Goal: Communication & Community: Share content

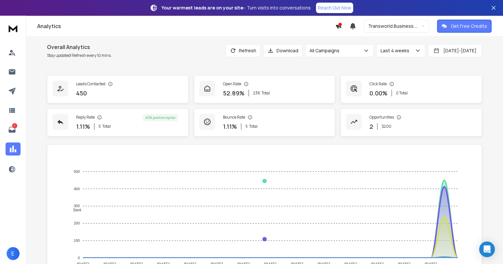
click at [167, 41] on div "Overall Analytics Stay updated! Refresh every 10 mins. Refresh Download All Cam…" at bounding box center [264, 211] width 477 height 348
click at [403, 6] on div "Your warmest leads are on your site – Turn visits into conversations Reach Out …" at bounding box center [251, 8] width 503 height 16
click at [273, 30] on div "Analytics Transworld Business Advisors of NY Get Free Credits" at bounding box center [251, 26] width 503 height 21
click at [216, 28] on h1 "Analytics" at bounding box center [186, 26] width 298 height 8
click at [409, 32] on button "Transworld Business Advisors of [GEOGRAPHIC_DATA]" at bounding box center [396, 26] width 65 height 13
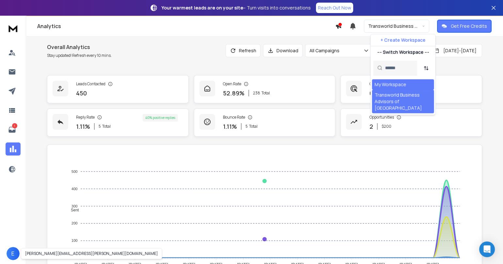
click at [12, 254] on span "E" at bounding box center [13, 253] width 13 height 13
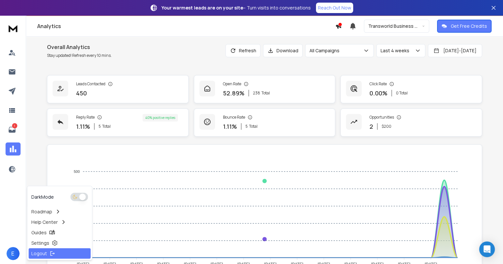
click at [36, 253] on p "Logout" at bounding box center [39, 253] width 16 height 7
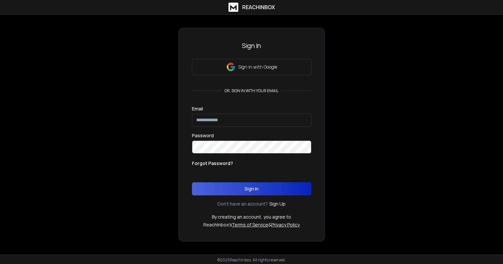
type input "**********"
click at [284, 189] on button "Sign In" at bounding box center [251, 188] width 119 height 13
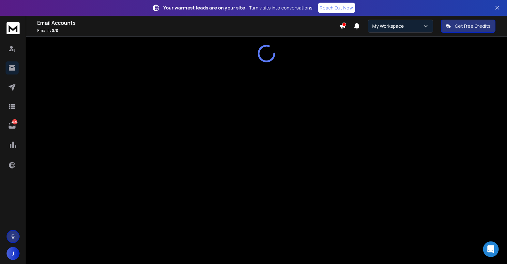
click at [415, 28] on div "My Workspace" at bounding box center [400, 26] width 57 height 7
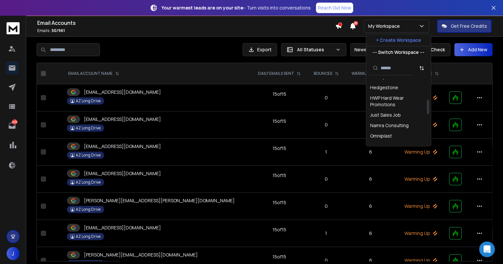
scroll to position [124, 0]
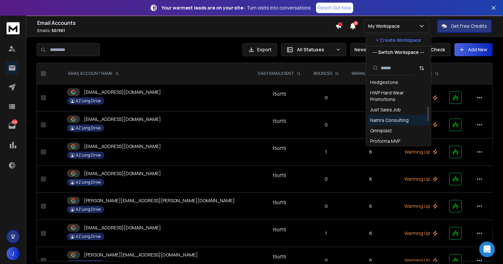
click at [397, 117] on div "Namra Consulting" at bounding box center [389, 120] width 39 height 7
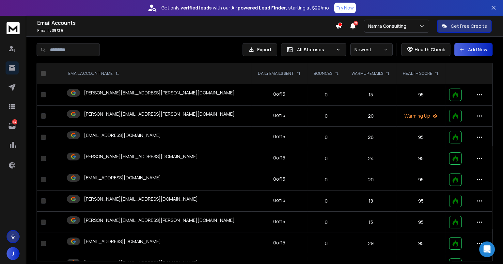
click at [150, 43] on div at bounding box center [138, 49] width 202 height 13
click at [163, 63] on th "EMAIL ACCOUNT NAME" at bounding box center [157, 73] width 188 height 21
click at [206, 51] on div at bounding box center [138, 49] width 202 height 13
click at [398, 28] on p "Namra Consulting" at bounding box center [388, 26] width 41 height 7
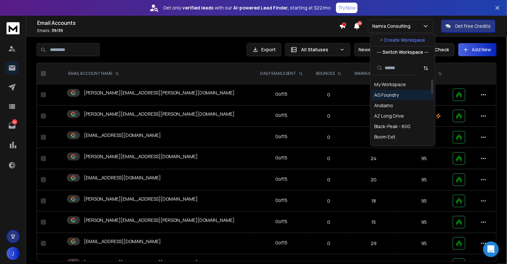
click at [389, 94] on div "AG Foundry" at bounding box center [387, 95] width 24 height 7
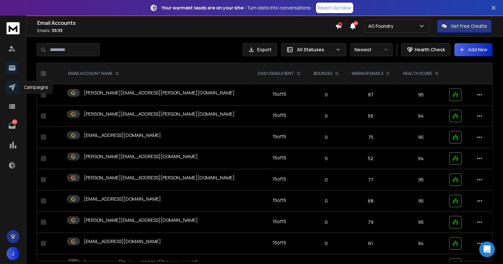
click at [14, 87] on icon at bounding box center [11, 87] width 7 height 7
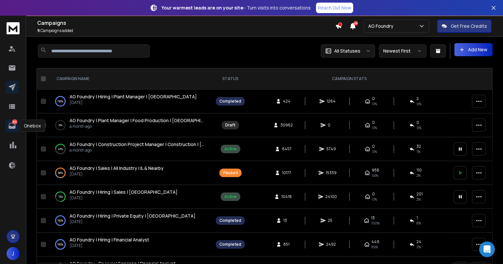
click at [11, 125] on icon at bounding box center [12, 126] width 8 height 8
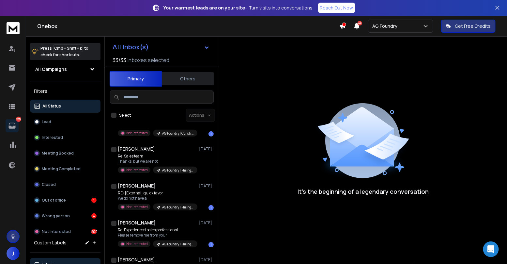
scroll to position [136, 0]
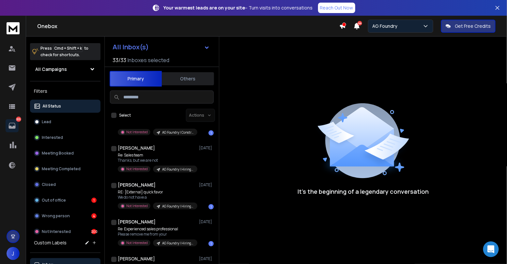
click at [409, 27] on div "AG Foundry" at bounding box center [400, 26] width 57 height 7
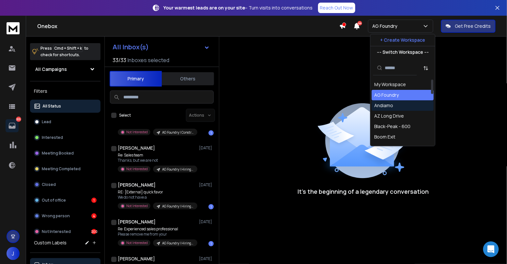
click at [399, 104] on div "Andiamo" at bounding box center [403, 105] width 62 height 10
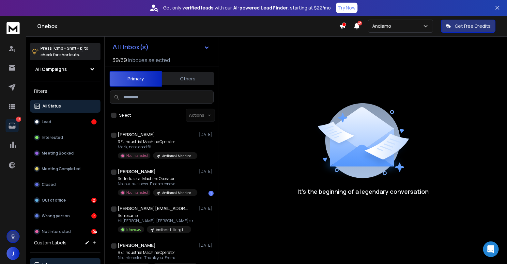
scroll to position [119, 0]
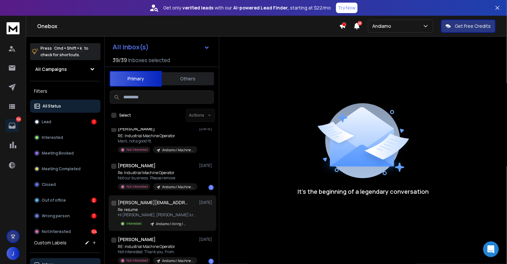
click at [177, 206] on div "johnny@feelapp.io 04 Sep Re: resume Hi Johnny, Amir's resume attached. We're In…" at bounding box center [166, 213] width 96 height 28
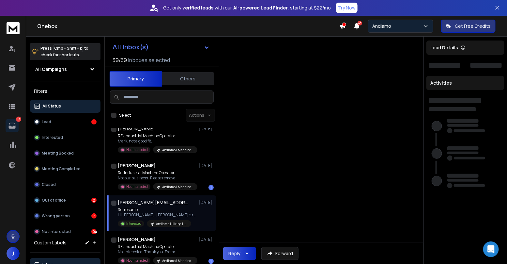
click at [421, 29] on div "Andiamo" at bounding box center [400, 26] width 57 height 7
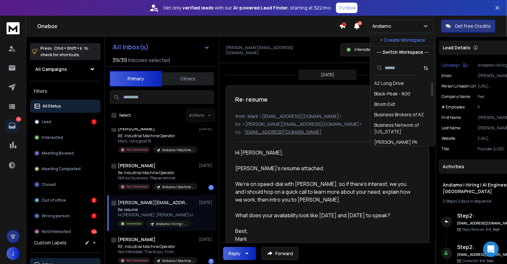
scroll to position [34, 0]
click at [404, 89] on div "Black-Peak - 600" at bounding box center [393, 92] width 36 height 7
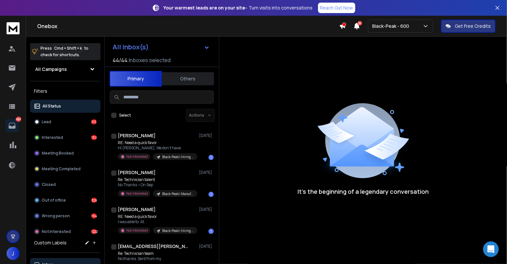
scroll to position [116, 0]
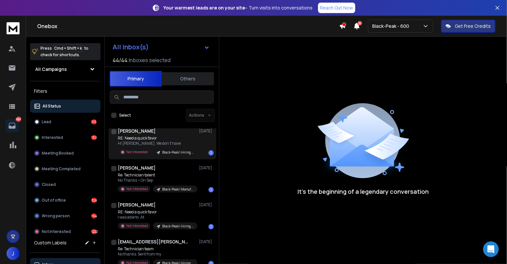
click at [168, 147] on div "RE: Need a quick favor Hi Jim, We don’t have Not Interested Black-Peak | Hiring…" at bounding box center [158, 145] width 80 height 20
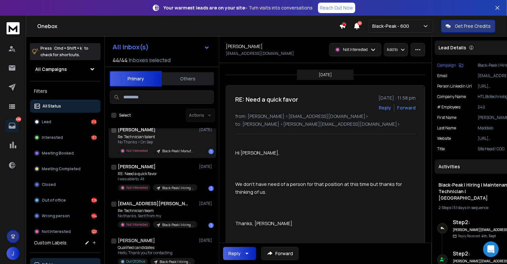
scroll to position [0, 0]
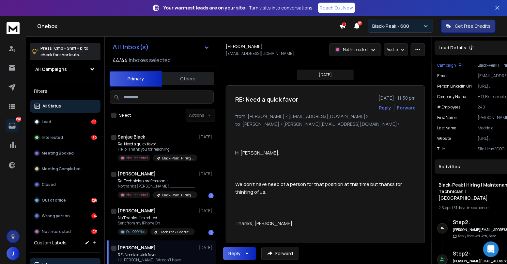
click at [397, 26] on p "Black-Peak - 600" at bounding box center [391, 26] width 39 height 7
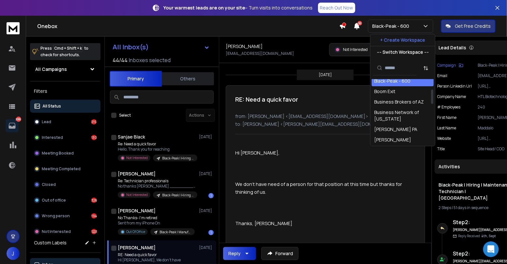
scroll to position [45, 0]
click at [396, 103] on div "Business Brokers of AZ" at bounding box center [400, 102] width 50 height 7
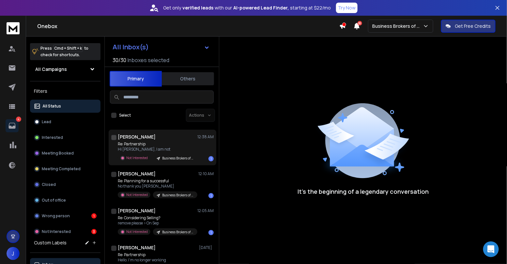
click at [162, 149] on p "Hi Kyle, I am not" at bounding box center [157, 149] width 78 height 5
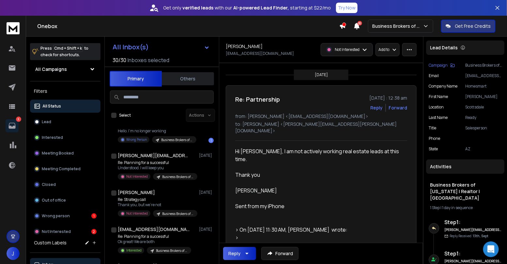
scroll to position [152, 0]
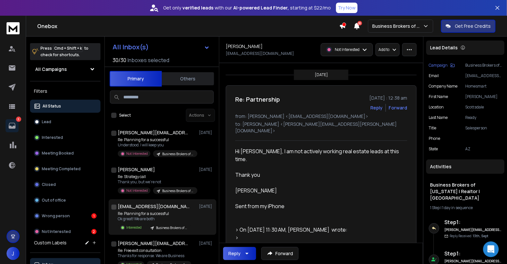
click at [161, 215] on p "Re: Planning for a successful" at bounding box center [154, 213] width 73 height 5
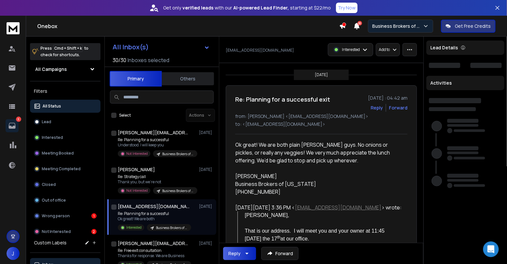
click at [400, 29] on p "Business Brokers of AZ" at bounding box center [397, 26] width 51 height 7
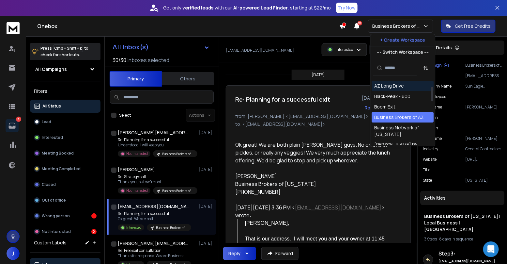
scroll to position [71, 0]
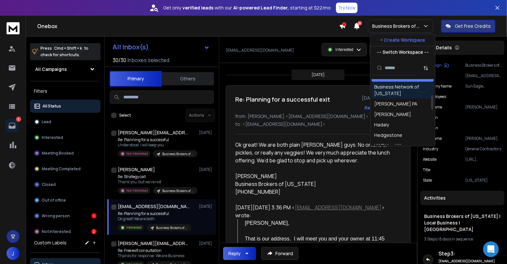
click at [412, 89] on div "Business Network of [US_STATE]" at bounding box center [403, 90] width 57 height 13
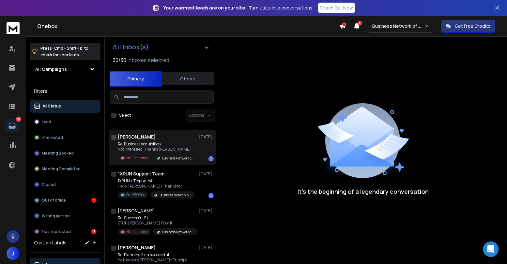
click at [185, 139] on div "Eloy Garza 12 Sep" at bounding box center [166, 136] width 96 height 7
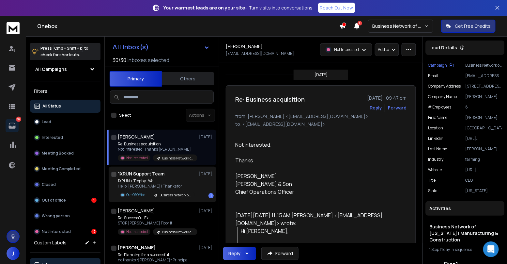
click at [173, 179] on p "1XRUN + Trophy | We" at bounding box center [156, 180] width 77 height 5
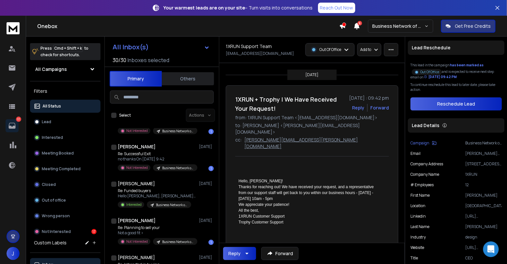
scroll to position [249, 0]
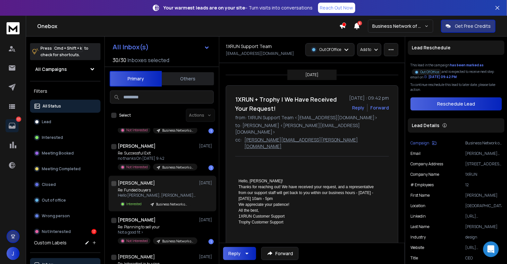
click at [172, 184] on div "Luke Beach 11 Sep" at bounding box center [166, 182] width 96 height 7
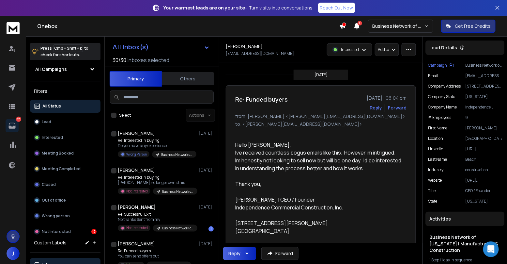
scroll to position [387, 0]
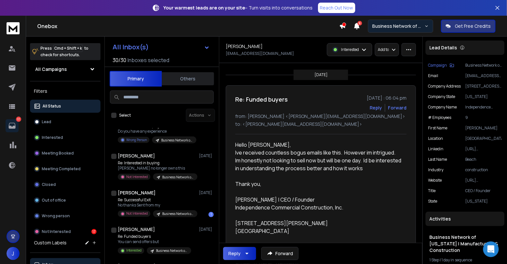
click at [399, 26] on p "Business Network of [US_STATE]" at bounding box center [398, 26] width 52 height 7
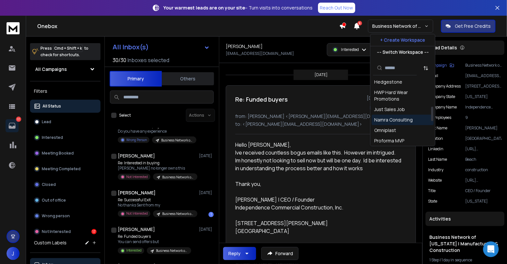
scroll to position [124, 0]
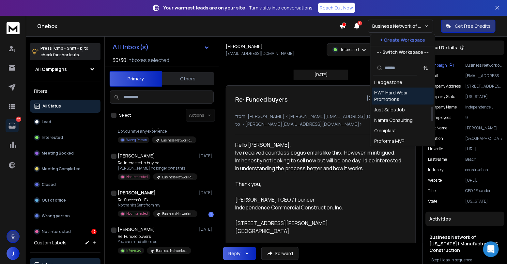
click at [399, 90] on div "HWP Hard Wear Promotions" at bounding box center [403, 95] width 57 height 13
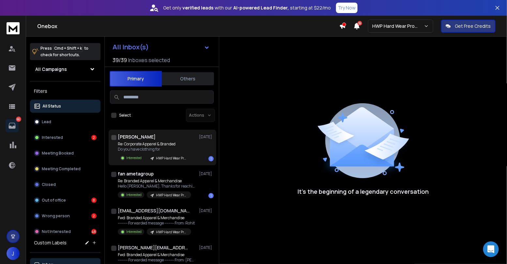
click at [167, 147] on p "Do you have clothing for" at bounding box center [154, 149] width 73 height 5
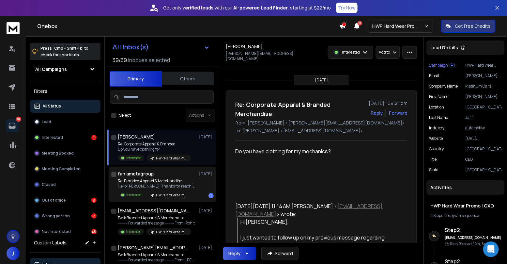
click at [177, 186] on p "Hello Tony, Thanks for reaching" at bounding box center [157, 185] width 78 height 5
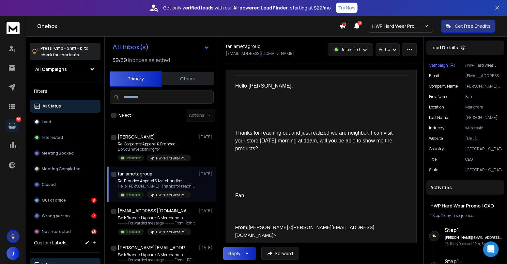
scroll to position [59, 0]
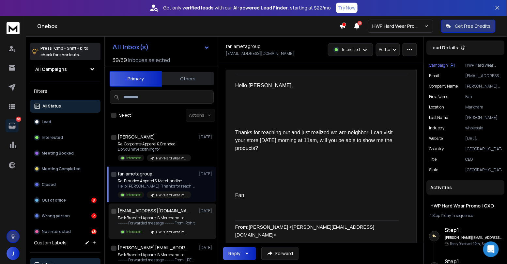
click at [169, 215] on p "Fwd: Branded Apparel & Merchandise" at bounding box center [156, 217] width 77 height 5
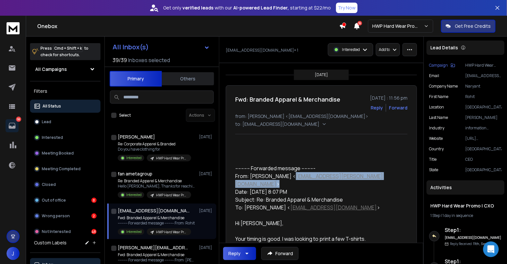
drag, startPoint x: 361, startPoint y: 176, endPoint x: 287, endPoint y: 179, distance: 73.5
click at [287, 179] on div "From: Rohit Shanker < rohit.shanker@naryant.com >" at bounding box center [318, 180] width 167 height 16
copy div "rohit.shanker@naryant.com >"
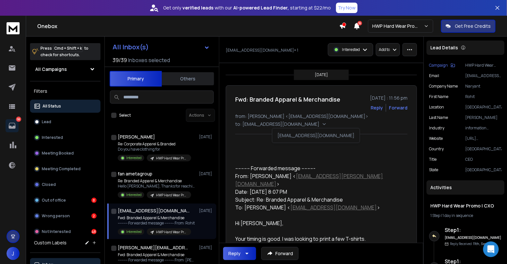
click at [322, 124] on icon at bounding box center [324, 123] width 5 height 5
click at [300, 123] on p "to: tcanto@hardwearpromo.com" at bounding box center [277, 124] width 85 height 7
click at [392, 108] on div "Forward" at bounding box center [398, 107] width 19 height 7
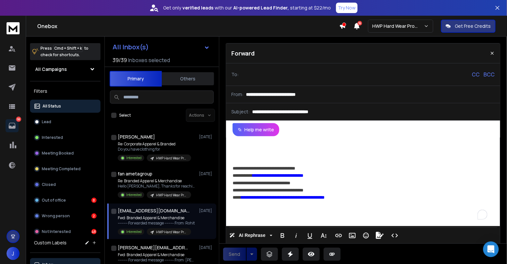
click at [259, 72] on input at bounding box center [264, 75] width 46 height 12
paste input "**********"
type input "**********"
click at [310, 54] on div "Forward" at bounding box center [363, 53] width 274 height 20
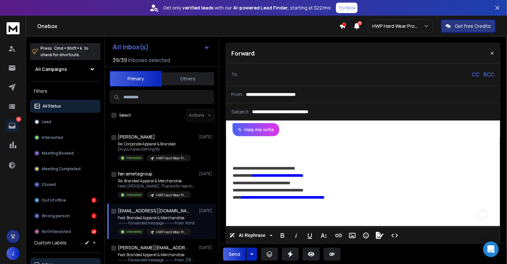
scroll to position [0, 0]
click at [239, 255] on button "Send" at bounding box center [234, 253] width 23 height 13
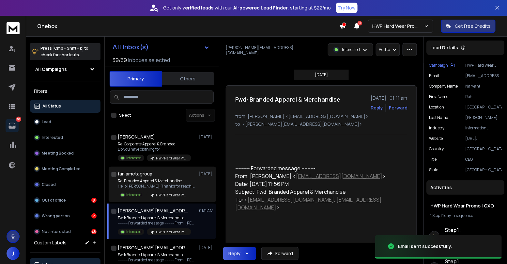
click at [178, 181] on p "Re: Branded Apparel & Merchandise" at bounding box center [157, 180] width 78 height 5
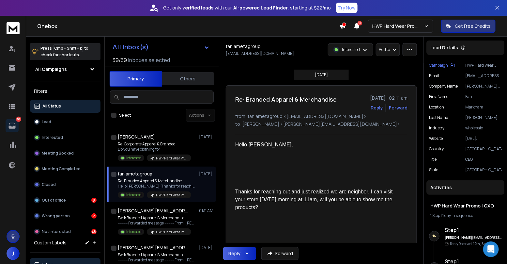
click at [398, 109] on div "Forward" at bounding box center [398, 107] width 19 height 7
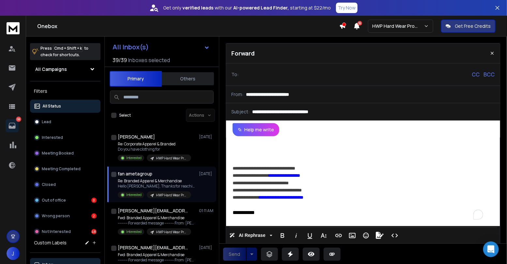
click at [273, 73] on input at bounding box center [264, 75] width 46 height 12
paste input "**********"
type input "**********"
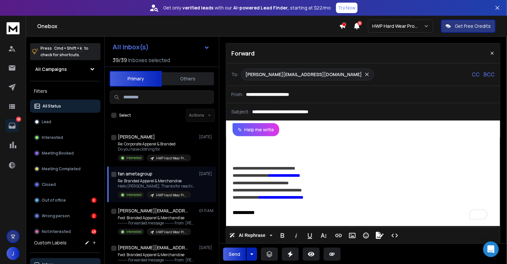
click at [302, 57] on div "Forward" at bounding box center [363, 53] width 274 height 20
click at [377, 77] on input at bounding box center [403, 75] width 53 height 12
paste input "**********"
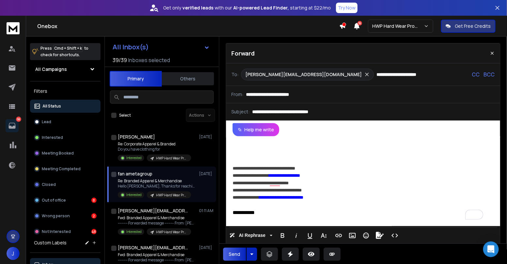
type input "**********"
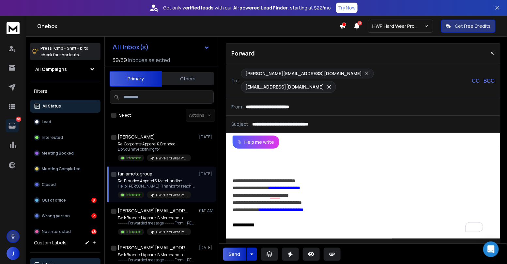
click at [353, 53] on div "Forward" at bounding box center [363, 53] width 274 height 20
click at [234, 257] on button "Send" at bounding box center [234, 253] width 23 height 13
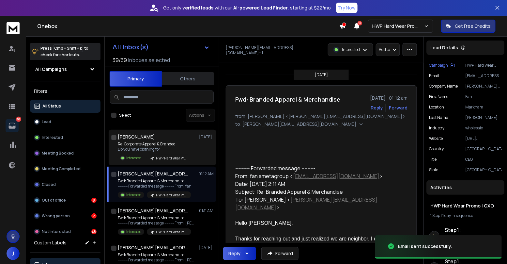
click at [165, 150] on p "Do you have clothing for" at bounding box center [154, 149] width 73 height 5
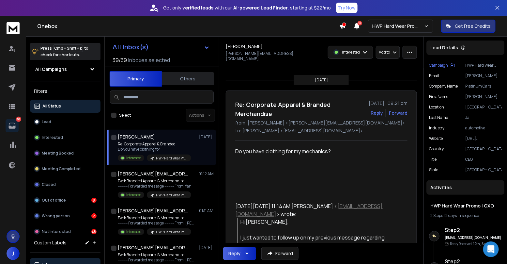
click at [400, 110] on div "Forward" at bounding box center [398, 113] width 19 height 7
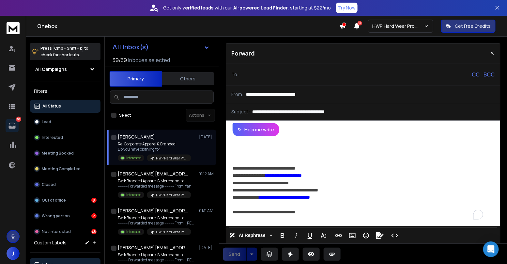
click at [269, 74] on input at bounding box center [264, 75] width 46 height 12
paste input "**********"
type input "**********"
click at [308, 55] on div "Forward" at bounding box center [363, 53] width 274 height 20
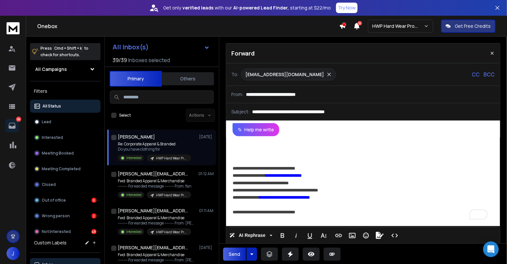
scroll to position [0, 0]
click at [339, 75] on input at bounding box center [365, 75] width 53 height 12
paste input "**********"
type input "**********"
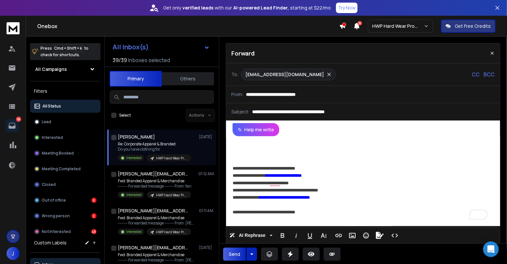
click at [334, 59] on div "Forward" at bounding box center [363, 53] width 274 height 20
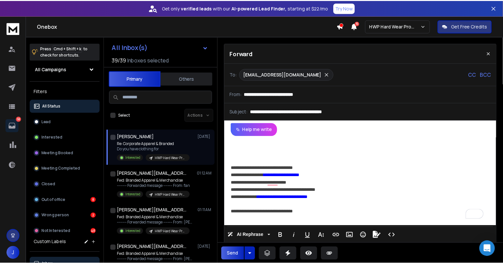
scroll to position [0, 0]
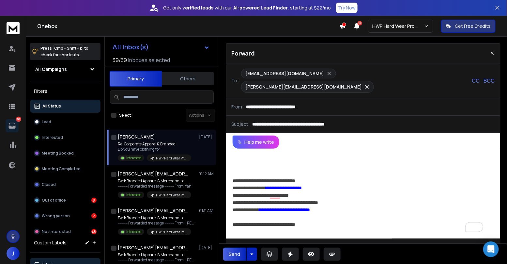
click at [238, 253] on button "Send" at bounding box center [234, 253] width 23 height 13
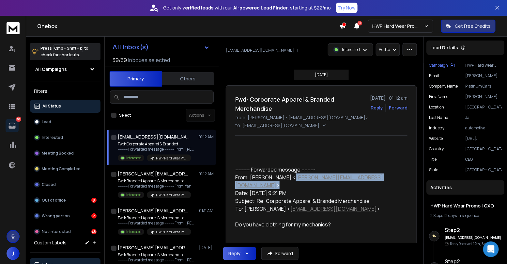
drag, startPoint x: 343, startPoint y: 177, endPoint x: 281, endPoint y: 180, distance: 62.4
click at [281, 180] on div "From: Shaun Jalili < shaun@platinumcars.ca >" at bounding box center [318, 181] width 167 height 16
copy div "shaun@platinumcars.ca >"
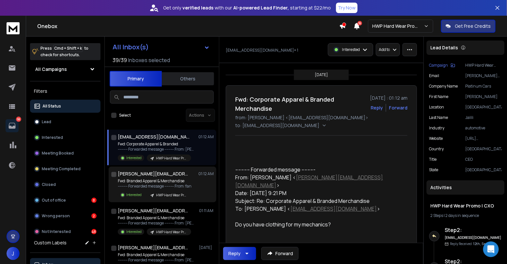
click at [147, 188] on p "---------- Forwarded message --------- From: fan" at bounding box center [155, 185] width 74 height 5
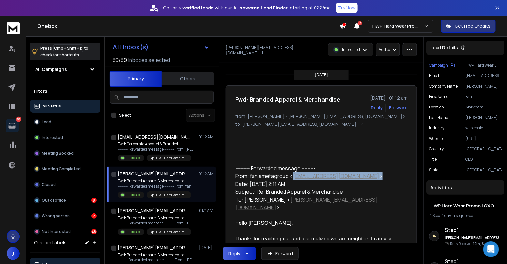
drag, startPoint x: 352, startPoint y: 175, endPoint x: 293, endPoint y: 174, distance: 59.4
click at [293, 174] on div "From: fan ametagroup < fan@ametagroup.com >" at bounding box center [318, 176] width 167 height 8
copy div "fan@ametagroup.com >"
click at [16, 83] on link at bounding box center [12, 87] width 13 height 13
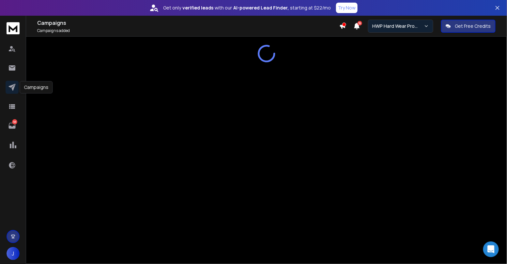
click at [409, 25] on p "HWP Hard Wear Promotions" at bounding box center [398, 26] width 52 height 7
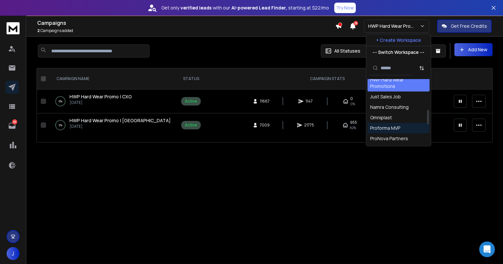
scroll to position [142, 0]
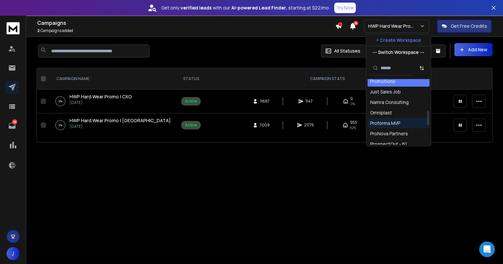
click at [406, 118] on div "Proforma MVP" at bounding box center [398, 123] width 62 height 10
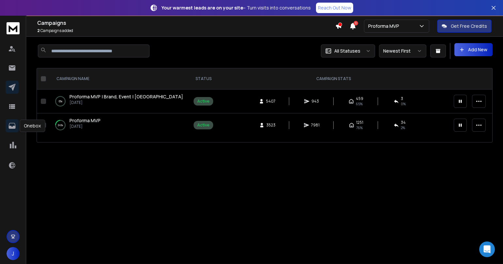
click at [16, 127] on link at bounding box center [12, 125] width 13 height 13
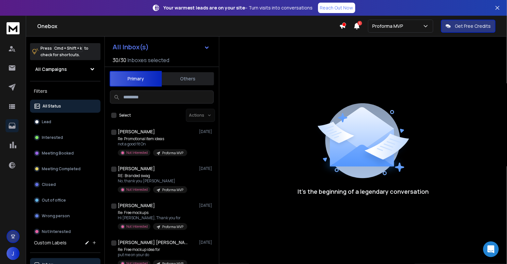
scroll to position [117, 0]
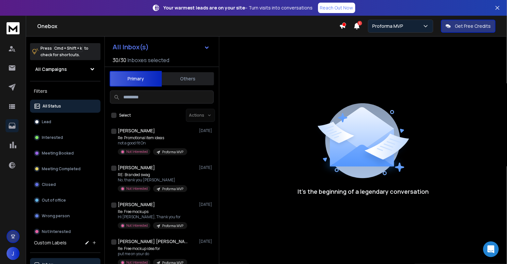
click at [411, 27] on div "Proforma MVP" at bounding box center [400, 26] width 57 height 7
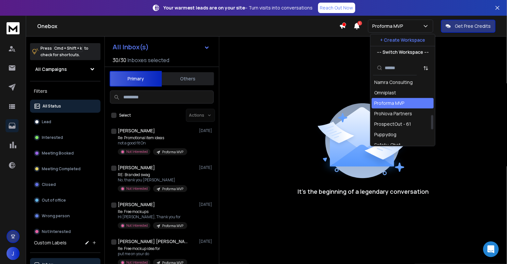
scroll to position [170, 0]
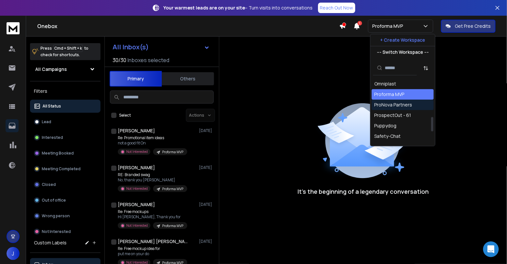
click at [406, 101] on div "ProNova Partners" at bounding box center [394, 104] width 38 height 7
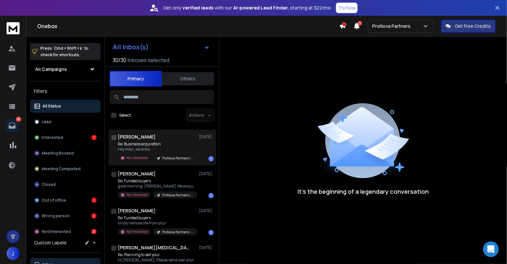
click at [164, 148] on p "Hey man, we are a" at bounding box center [157, 149] width 78 height 5
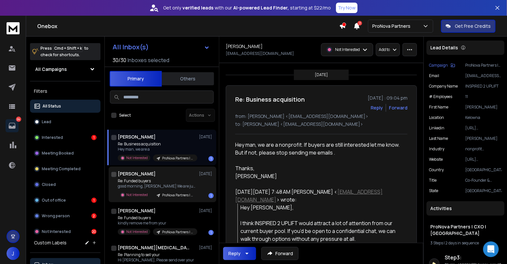
click at [177, 183] on p "Re: Funded buyers" at bounding box center [157, 180] width 78 height 5
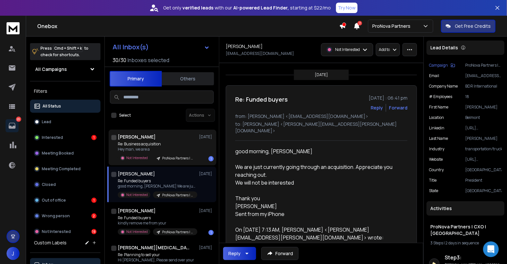
click at [174, 148] on p "Hey man, we are a" at bounding box center [157, 149] width 78 height 5
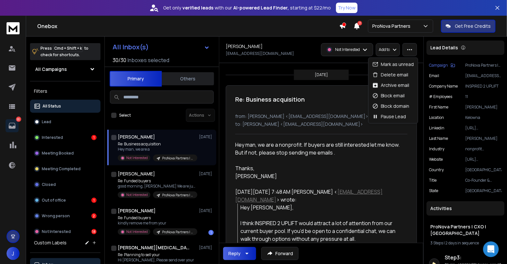
click at [412, 49] on icon "button" at bounding box center [410, 49] width 5 height 1
click at [384, 108] on div "Block domain" at bounding box center [391, 106] width 37 height 7
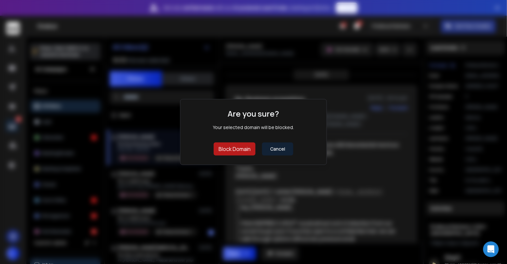
click at [242, 148] on button "Block Domain" at bounding box center [235, 148] width 42 height 13
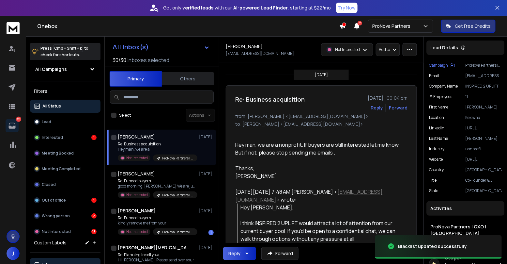
click at [410, 52] on icon "button" at bounding box center [410, 50] width 6 height 6
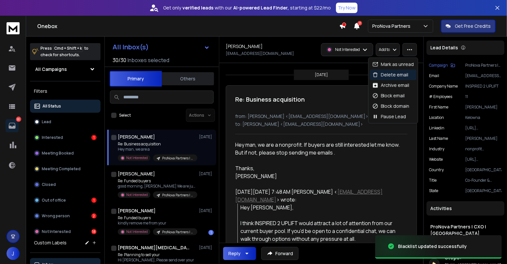
click at [398, 73] on div "Delete email" at bounding box center [391, 74] width 36 height 7
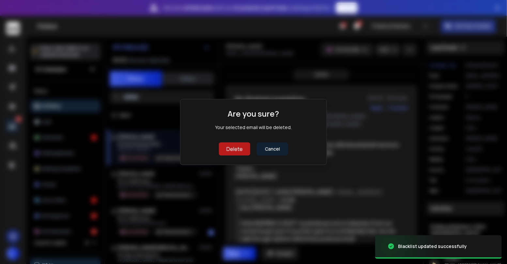
click at [240, 148] on button "Delete" at bounding box center [234, 148] width 31 height 13
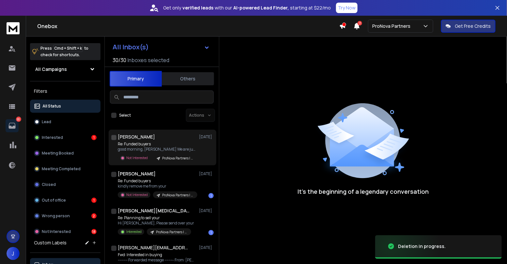
click at [154, 149] on p "good morning, [PERSON_NAME] We are just" at bounding box center [157, 149] width 78 height 5
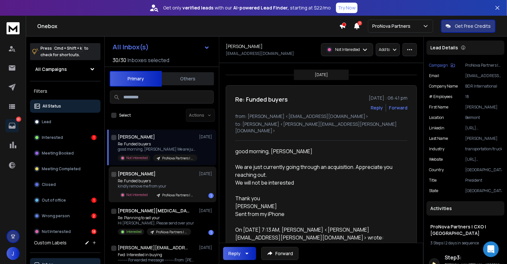
click at [156, 185] on p "kindly remove me from your" at bounding box center [157, 185] width 78 height 5
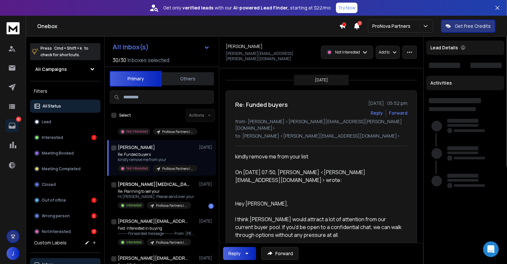
scroll to position [28, 0]
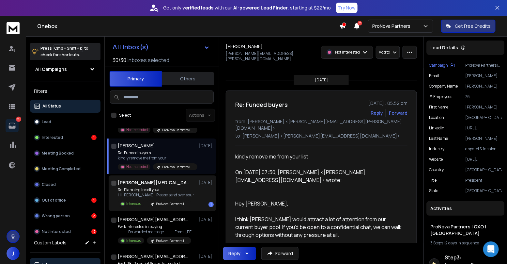
click at [158, 195] on p "Hi [PERSON_NAME], Please send over your" at bounding box center [156, 194] width 76 height 5
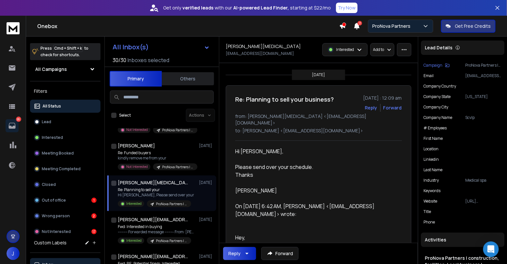
click at [399, 29] on p "ProNova Partners" at bounding box center [392, 26] width 41 height 7
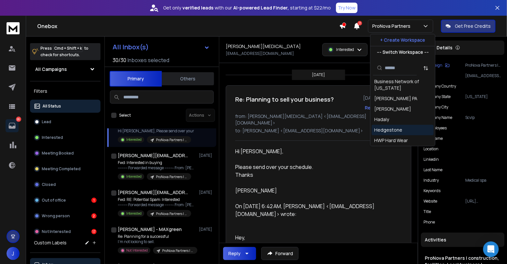
scroll to position [93, 0]
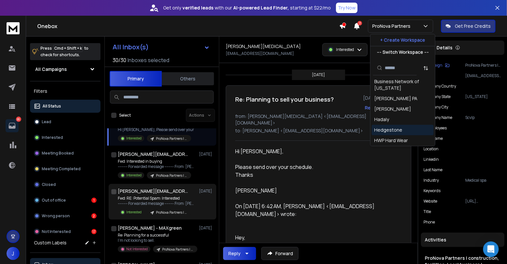
click at [154, 196] on p "Fwd: RE: Potential Spam: Interested" at bounding box center [157, 197] width 78 height 5
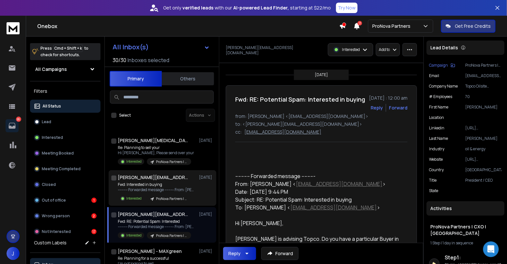
scroll to position [70, 0]
click at [158, 182] on p "Fwd: Interested in buying" at bounding box center [157, 184] width 78 height 5
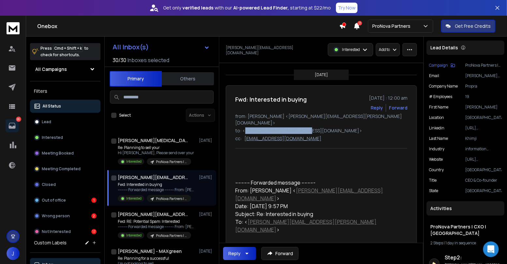
drag, startPoint x: 266, startPoint y: 126, endPoint x: 245, endPoint y: 125, distance: 20.9
click at [245, 127] on p "to: <rick@pronovapartners.com>" at bounding box center [321, 130] width 172 height 7
copy p "rick@pronovapartners.com"
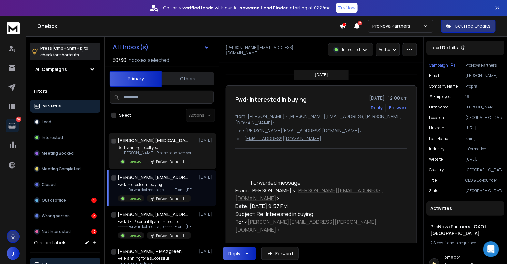
click at [173, 150] on p "Hi Rick, Please send over your" at bounding box center [156, 152] width 76 height 5
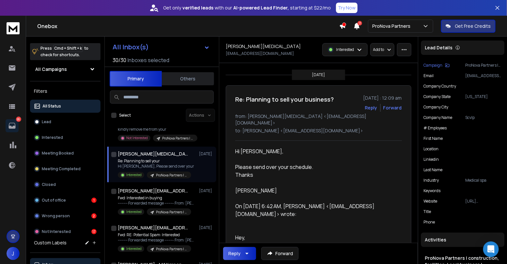
scroll to position [48, 0]
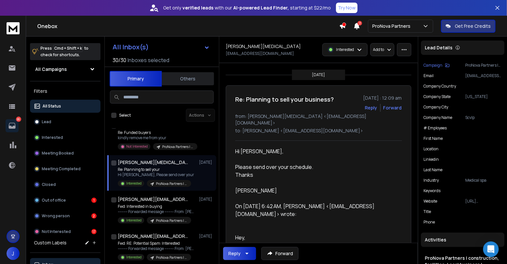
click at [399, 107] on div "Forward" at bounding box center [392, 107] width 19 height 7
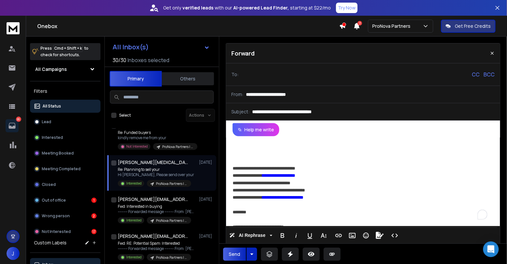
click at [262, 73] on input at bounding box center [264, 75] width 46 height 12
paste input "**********"
type input "**********"
click at [283, 57] on div "Forward" at bounding box center [363, 53] width 274 height 20
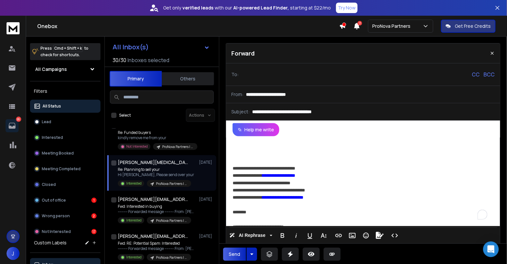
scroll to position [0, 0]
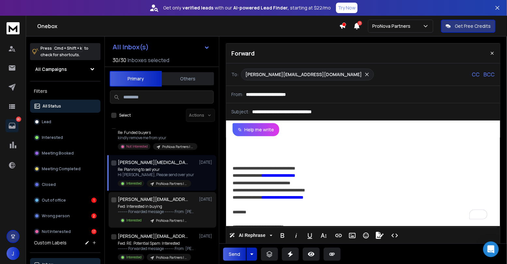
click at [153, 200] on h1 "rick@pronovapartners.com" at bounding box center [154, 199] width 72 height 7
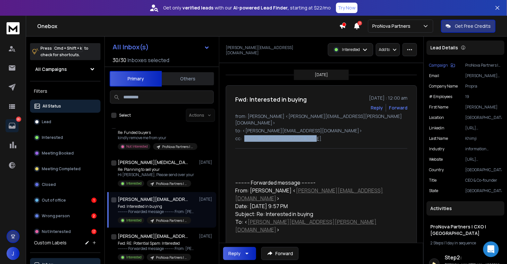
drag, startPoint x: 282, startPoint y: 133, endPoint x: 244, endPoint y: 134, distance: 37.9
click at [244, 135] on div "cc: rc0322@pronovapartners.com" at bounding box center [321, 138] width 172 height 7
copy p "rc0322@pronovapartners.com"
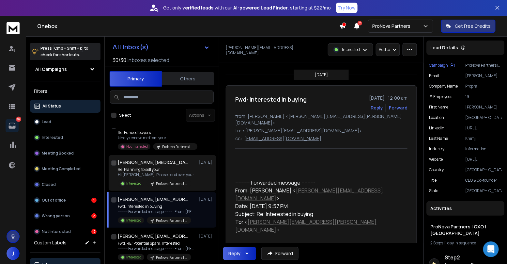
click at [166, 166] on div "Keith Tham 12 Sep Re: Planning to sell your Hi Rick, Please send over your Inte…" at bounding box center [166, 173] width 96 height 28
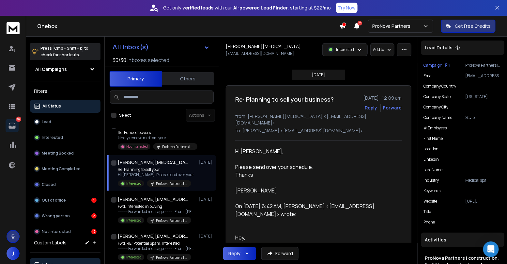
click at [396, 109] on div "Forward" at bounding box center [392, 107] width 19 height 7
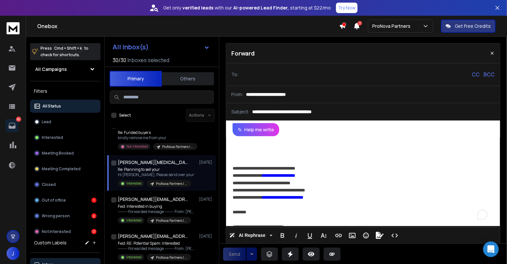
drag, startPoint x: 473, startPoint y: 73, endPoint x: 451, endPoint y: 78, distance: 22.4
click at [473, 74] on p "CC" at bounding box center [476, 74] width 8 height 8
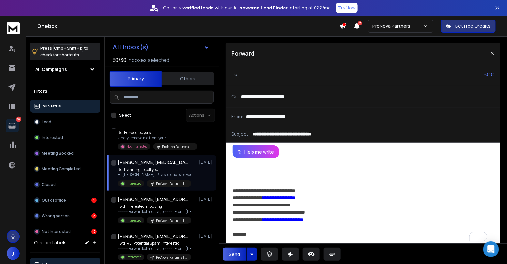
scroll to position [0, 13]
type input "**********"
click at [287, 72] on input at bounding box center [264, 75] width 46 height 12
paste input "**********"
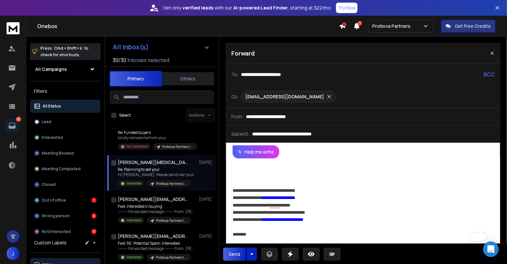
scroll to position [0, 6]
type input "**********"
click at [302, 59] on div "Forward" at bounding box center [363, 53] width 274 height 20
click at [236, 255] on button "Send" at bounding box center [234, 253] width 23 height 13
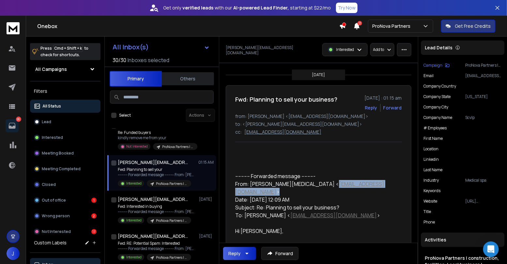
drag, startPoint x: 337, startPoint y: 184, endPoint x: 281, endPoint y: 185, distance: 55.8
click at [281, 185] on div "From: Keith Tham < concierge@scvlp.com >" at bounding box center [316, 188] width 162 height 16
copy div "concierge@scvlp.com >"
click at [409, 26] on p "ProNova Partners" at bounding box center [392, 26] width 41 height 7
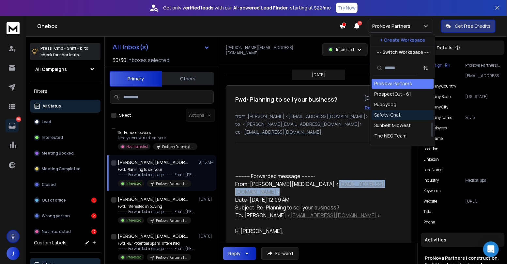
scroll to position [196, 0]
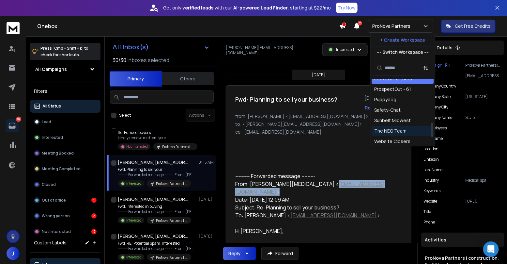
click at [404, 128] on div "The NEO Team" at bounding box center [391, 131] width 32 height 7
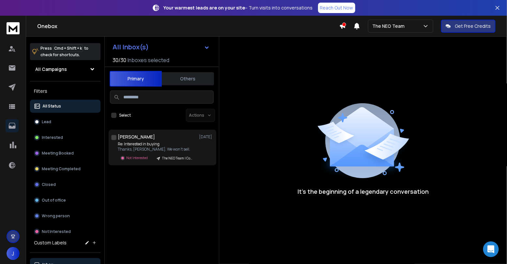
click at [156, 144] on p "Re: Interested in buying" at bounding box center [157, 143] width 78 height 5
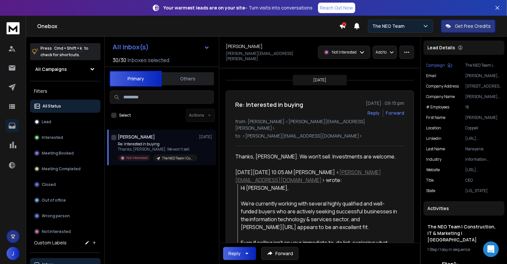
click at [407, 29] on p "The NEO Team" at bounding box center [389, 26] width 35 height 7
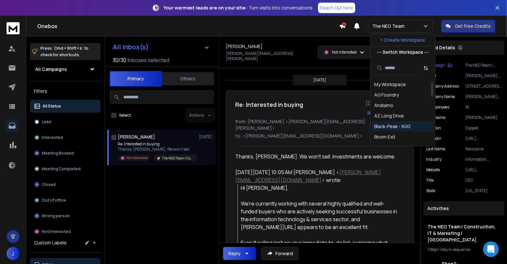
scroll to position [229, 0]
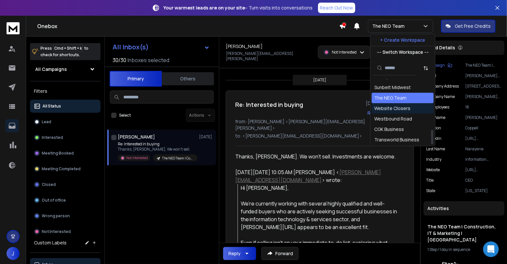
click at [405, 105] on div "Website Closers" at bounding box center [393, 108] width 36 height 7
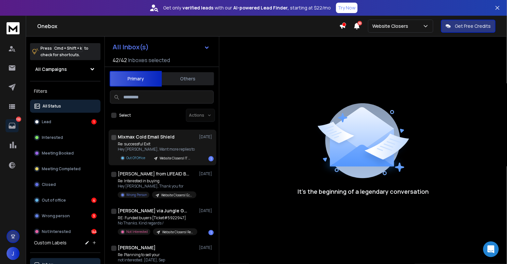
click at [179, 148] on p "Hey [PERSON_NAME], Want more replies to" at bounding box center [156, 149] width 77 height 5
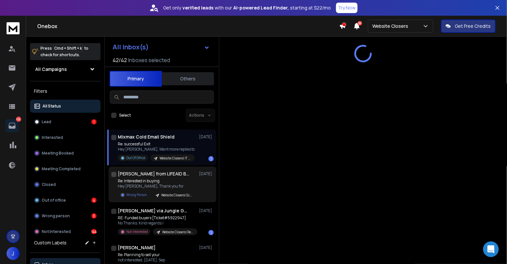
click at [172, 187] on p "Hey [PERSON_NAME], Thank you for" at bounding box center [157, 185] width 78 height 5
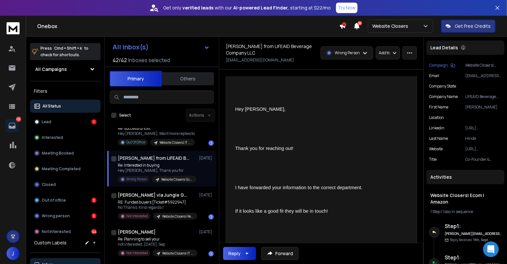
scroll to position [26, 0]
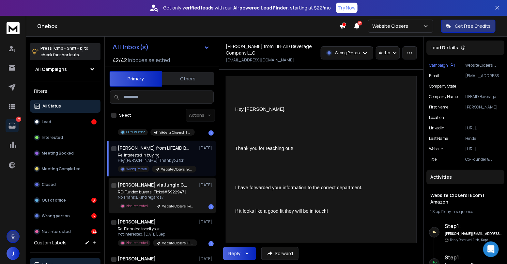
click at [181, 196] on p "No Thanks. Kind regards /" at bounding box center [157, 196] width 78 height 5
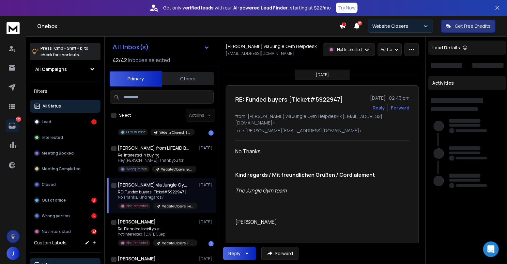
click at [410, 32] on button "Website Closers" at bounding box center [400, 26] width 65 height 13
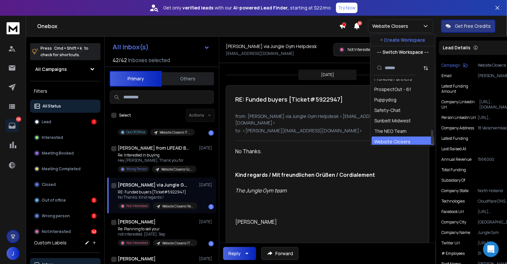
scroll to position [229, 0]
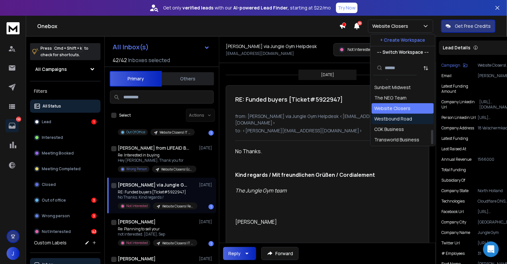
click at [408, 116] on div "Westbound Road" at bounding box center [394, 119] width 38 height 7
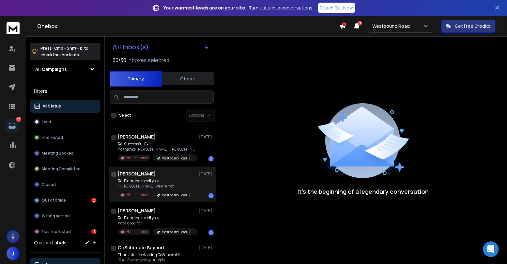
click at [156, 180] on p "Re: Planning to sell your" at bounding box center [157, 180] width 78 height 5
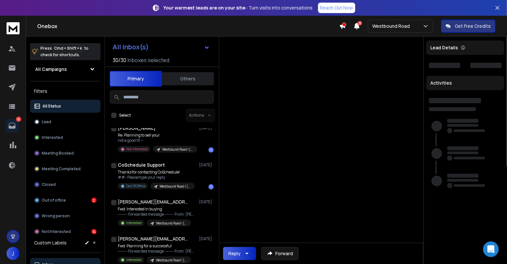
scroll to position [85, 0]
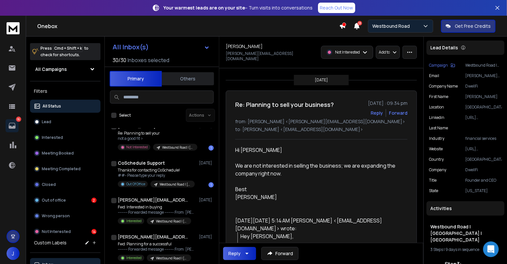
click at [416, 26] on div "Westbound Road" at bounding box center [400, 26] width 57 height 7
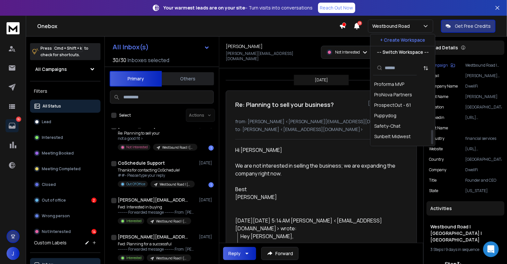
scroll to position [229, 0]
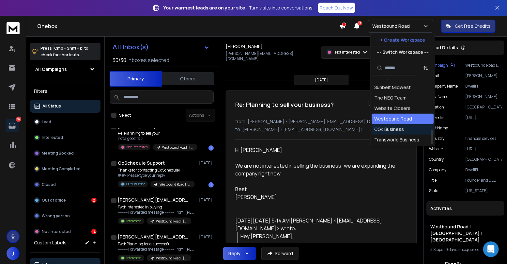
click at [397, 126] on div "CGK Business" at bounding box center [390, 129] width 30 height 7
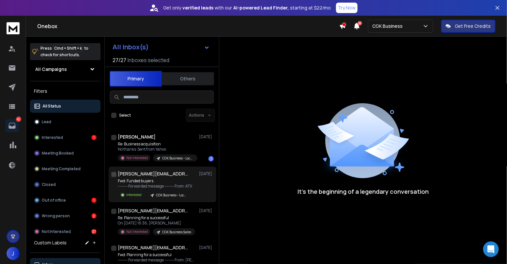
click at [170, 186] on p "---------- Forwarded message --------- From: ATX" at bounding box center [155, 185] width 74 height 5
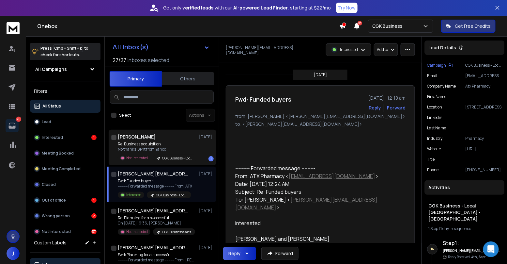
click at [178, 151] on p "No thanks Sent from Yahoo" at bounding box center [157, 149] width 78 height 5
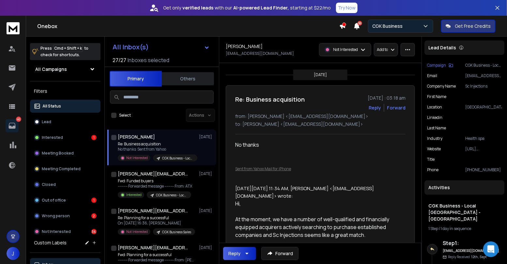
click at [396, 26] on p "CGK Business" at bounding box center [388, 26] width 33 height 7
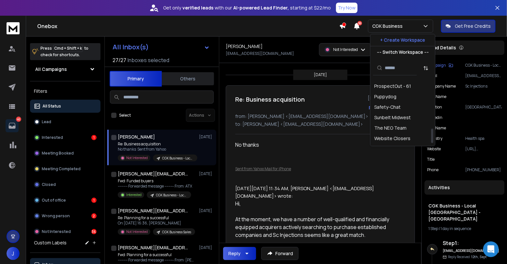
scroll to position [229, 0]
click at [396, 136] on div "Transworld Business Advisors of [GEOGRAPHIC_DATA]" at bounding box center [403, 146] width 57 height 20
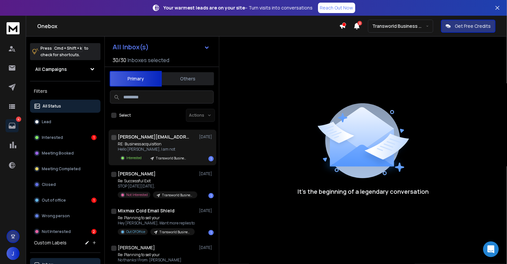
click at [153, 148] on p "Hello [PERSON_NAME], I am not" at bounding box center [154, 149] width 73 height 5
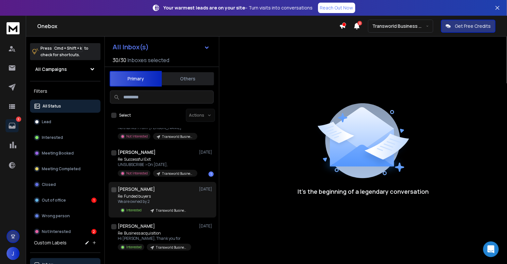
scroll to position [132, 0]
click at [168, 193] on div "[PERSON_NAME] [DATE] Re: Funded buyers We are owned by 2 Interested Transworld …" at bounding box center [166, 200] width 96 height 28
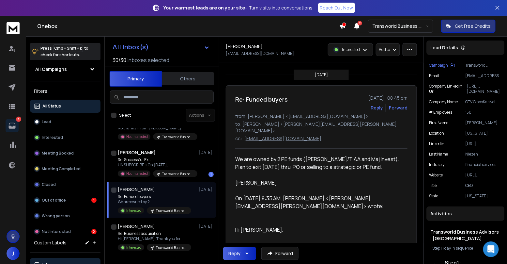
click at [281, 35] on div "Onebox 2 Transworld Business Advisors of NY Get Free Credits" at bounding box center [253, 26] width 507 height 21
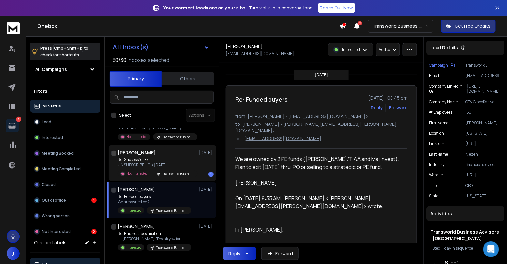
scroll to position [0, 0]
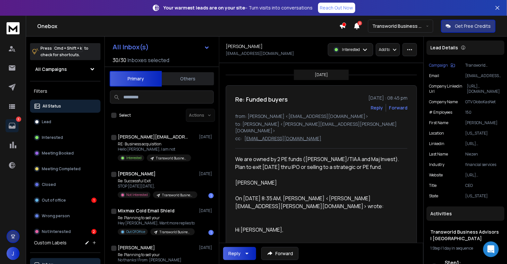
drag, startPoint x: 251, startPoint y: 23, endPoint x: 271, endPoint y: 7, distance: 25.5
click at [251, 23] on h1 "Onebox" at bounding box center [188, 26] width 302 height 8
click at [227, 25] on h1 "Onebox" at bounding box center [188, 26] width 302 height 8
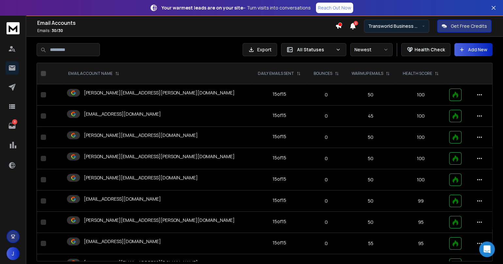
click at [411, 26] on p "Transworld Business Advisors of [GEOGRAPHIC_DATA]" at bounding box center [395, 26] width 54 height 7
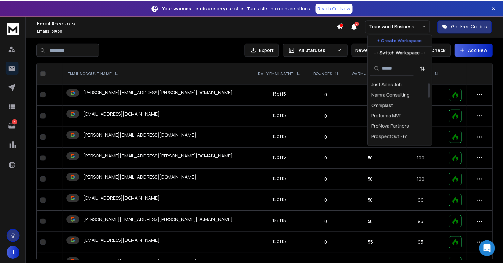
scroll to position [229, 0]
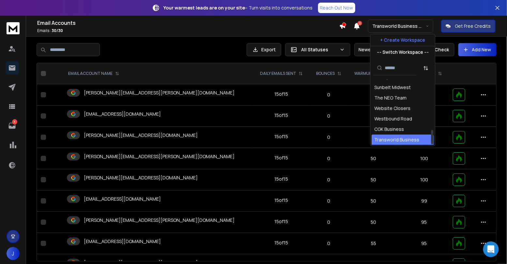
click at [405, 138] on div "Transworld Business Advisors of [GEOGRAPHIC_DATA]" at bounding box center [403, 146] width 57 height 20
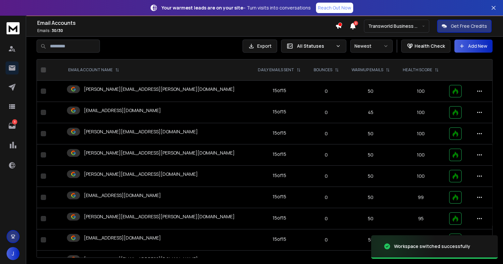
scroll to position [395, 0]
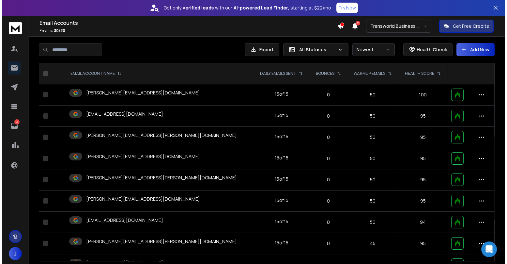
scroll to position [463, 0]
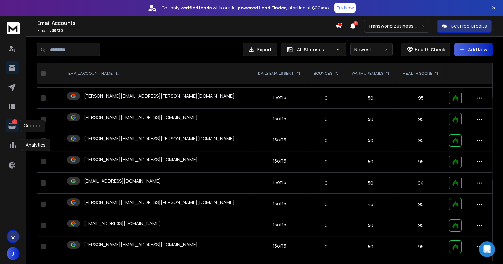
click at [15, 125] on icon at bounding box center [11, 126] width 7 height 6
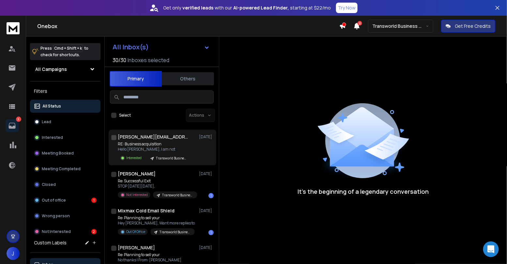
click at [180, 144] on p "RE: Business acquisition" at bounding box center [154, 143] width 73 height 5
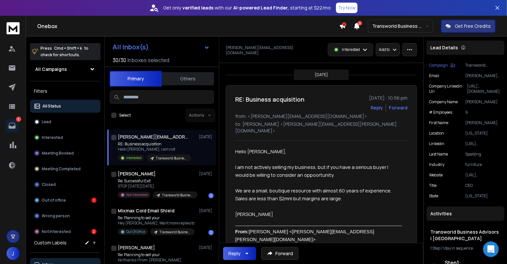
click at [393, 107] on div "Forward" at bounding box center [398, 107] width 19 height 7
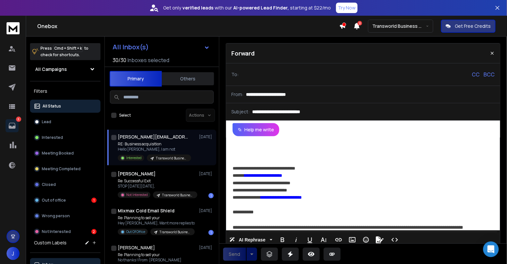
click at [274, 77] on input at bounding box center [264, 75] width 46 height 12
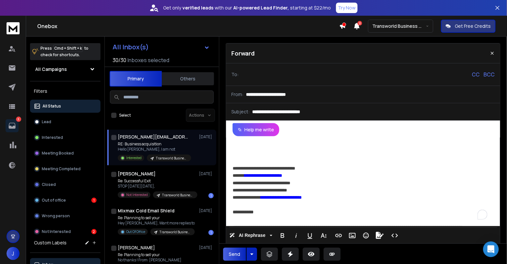
paste input "**********"
type input "**********"
click at [292, 59] on div "Forward" at bounding box center [363, 53] width 274 height 20
click at [360, 74] on div "[EMAIL_ADDRESS][DOMAIN_NAME]" at bounding box center [355, 75] width 228 height 12
click at [339, 74] on input at bounding box center [362, 75] width 46 height 12
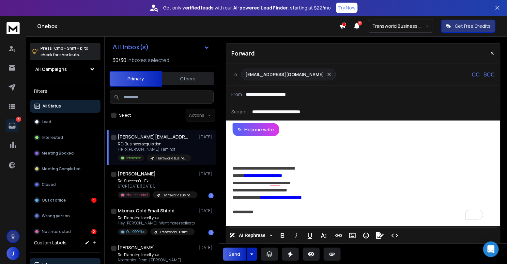
paste input "**********"
type input "**********"
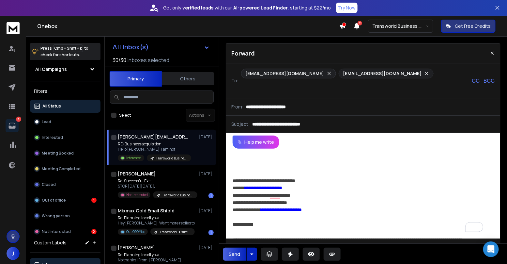
click at [317, 57] on div "Forward" at bounding box center [363, 53] width 274 height 20
click at [240, 254] on button "Send" at bounding box center [234, 253] width 23 height 13
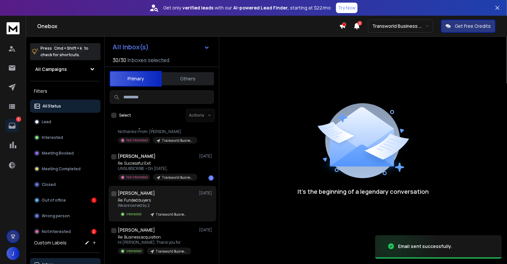
scroll to position [128, 0]
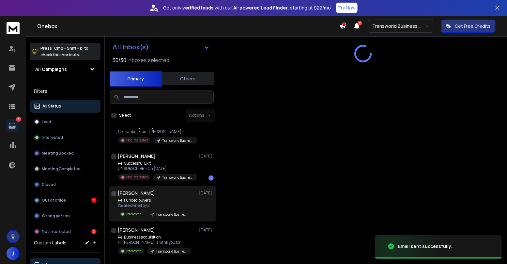
click at [166, 205] on p "We are owned by 2" at bounding box center [154, 205] width 73 height 5
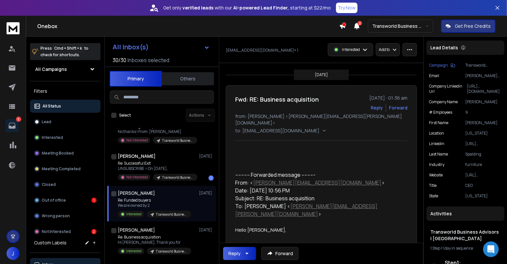
click at [156, 200] on p "Re: Funded buyers" at bounding box center [154, 199] width 73 height 5
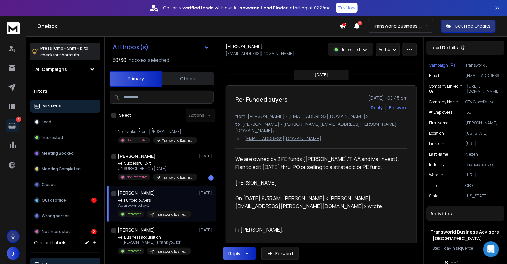
click at [160, 202] on p "Re: Funded buyers" at bounding box center [154, 199] width 73 height 5
click at [401, 106] on div "Forward" at bounding box center [398, 107] width 19 height 7
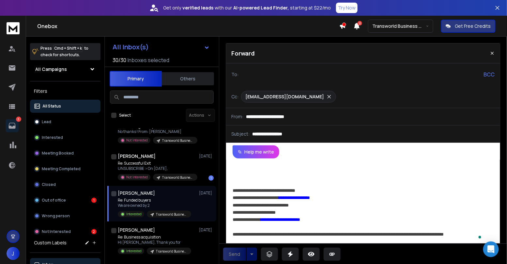
click at [271, 77] on input at bounding box center [264, 75] width 46 height 12
paste input "**********"
type input "**********"
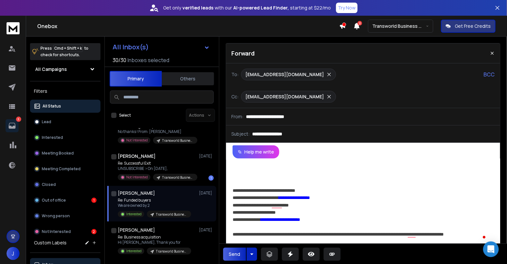
click at [293, 56] on div "Forward" at bounding box center [363, 53] width 274 height 20
click at [339, 73] on input at bounding box center [362, 75] width 46 height 12
paste input "**********"
type input "**********"
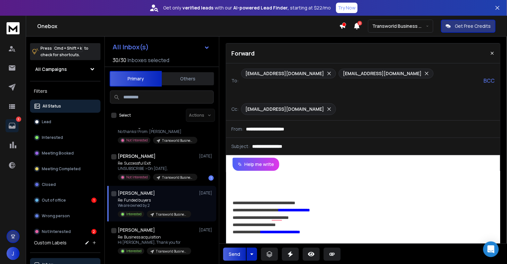
click at [315, 58] on div "Forward" at bounding box center [363, 53] width 274 height 20
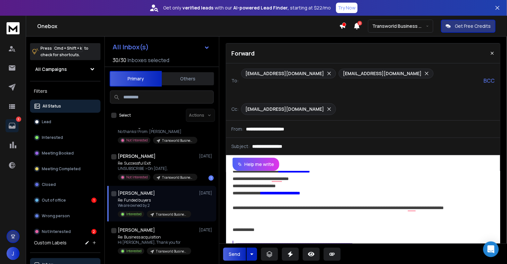
scroll to position [43, 0]
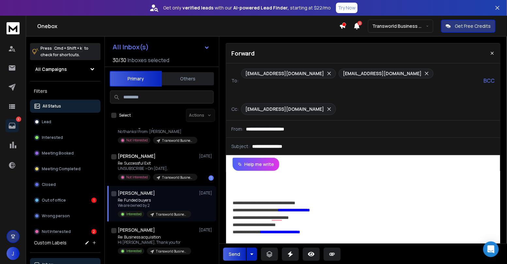
click at [328, 107] on icon at bounding box center [330, 109] width 4 height 4
click at [272, 103] on input at bounding box center [264, 109] width 46 height 12
click at [234, 257] on button "Send" at bounding box center [234, 253] width 23 height 13
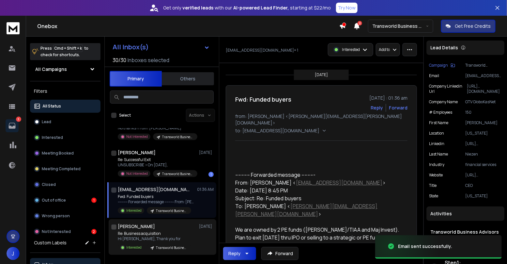
click at [184, 225] on div "[PERSON_NAME] [DATE]" at bounding box center [166, 226] width 96 height 7
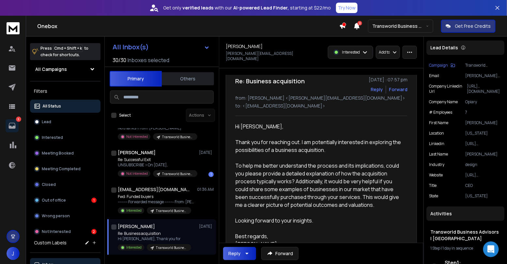
click at [397, 86] on div "Forward" at bounding box center [398, 89] width 19 height 7
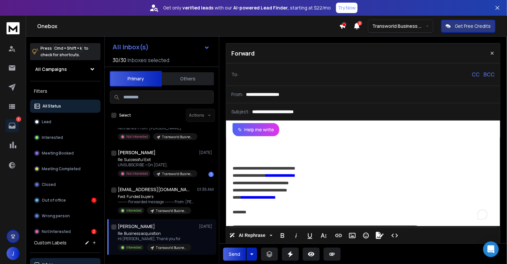
click at [260, 75] on input at bounding box center [264, 75] width 46 height 12
paste input "**********"
type input "**********"
click at [297, 55] on div "Forward" at bounding box center [363, 53] width 274 height 20
click at [339, 74] on input at bounding box center [362, 75] width 46 height 12
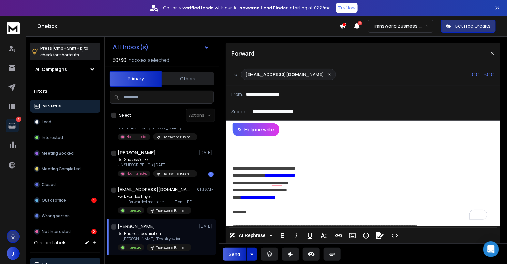
paste input "**********"
type input "**********"
click at [318, 54] on div "Forward" at bounding box center [363, 53] width 274 height 20
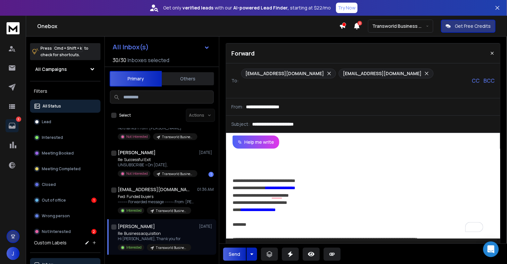
click at [237, 253] on button "Send" at bounding box center [234, 253] width 23 height 13
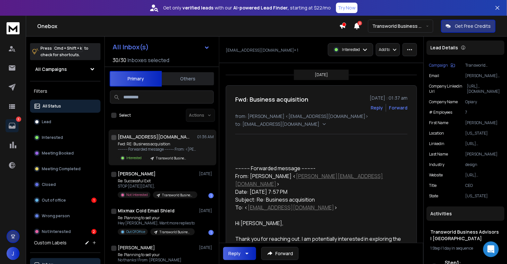
click at [166, 138] on h1 "[EMAIL_ADDRESS][DOMAIN_NAME] +1" at bounding box center [154, 136] width 72 height 7
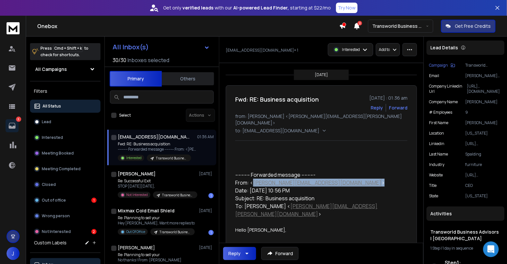
drag, startPoint x: 302, startPoint y: 176, endPoint x: 254, endPoint y: 177, distance: 48.3
click at [254, 178] on div "From: < [PERSON_NAME][EMAIL_ADDRESS][DOMAIN_NAME] >" at bounding box center [318, 182] width 167 height 8
copy div "[PERSON_NAME][EMAIL_ADDRESS][DOMAIN_NAME] >"
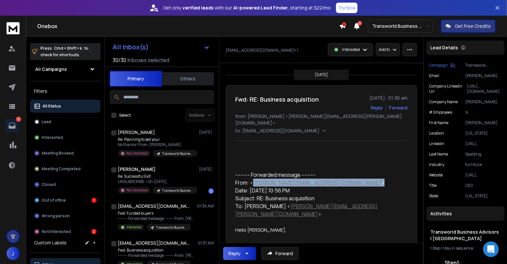
scroll to position [132, 0]
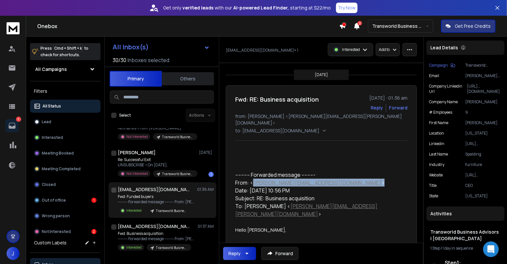
click at [159, 194] on p "Fwd: Funded buyers" at bounding box center [157, 196] width 78 height 5
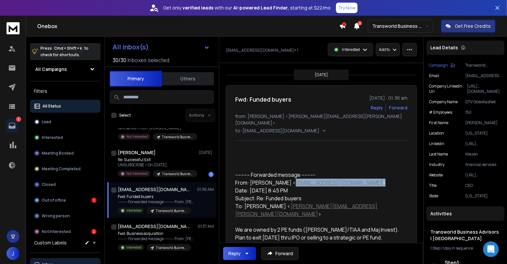
drag, startPoint x: 360, startPoint y: 177, endPoint x: 303, endPoint y: 177, distance: 56.8
click at [303, 178] on div "From: [PERSON_NAME] < [EMAIL_ADDRESS][DOMAIN_NAME] >" at bounding box center [318, 182] width 167 height 8
copy div "[EMAIL_ADDRESS][DOMAIN_NAME] >"
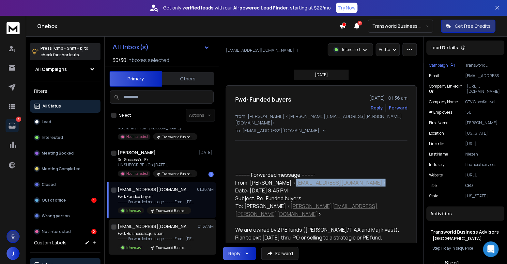
click at [155, 238] on p "---------- Forwarded message --------- From: [PERSON_NAME]" at bounding box center [157, 238] width 78 height 5
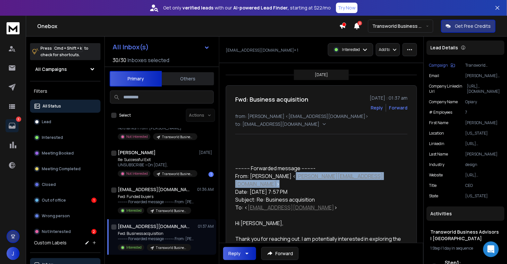
drag, startPoint x: 343, startPoint y: 177, endPoint x: 287, endPoint y: 177, distance: 56.8
click at [287, 177] on div "From: [PERSON_NAME] < [PERSON_NAME][EMAIL_ADDRESS][DOMAIN_NAME] >" at bounding box center [318, 180] width 167 height 16
copy div "[PERSON_NAME][EMAIL_ADDRESS][DOMAIN_NAME] >"
